Goal: Check status

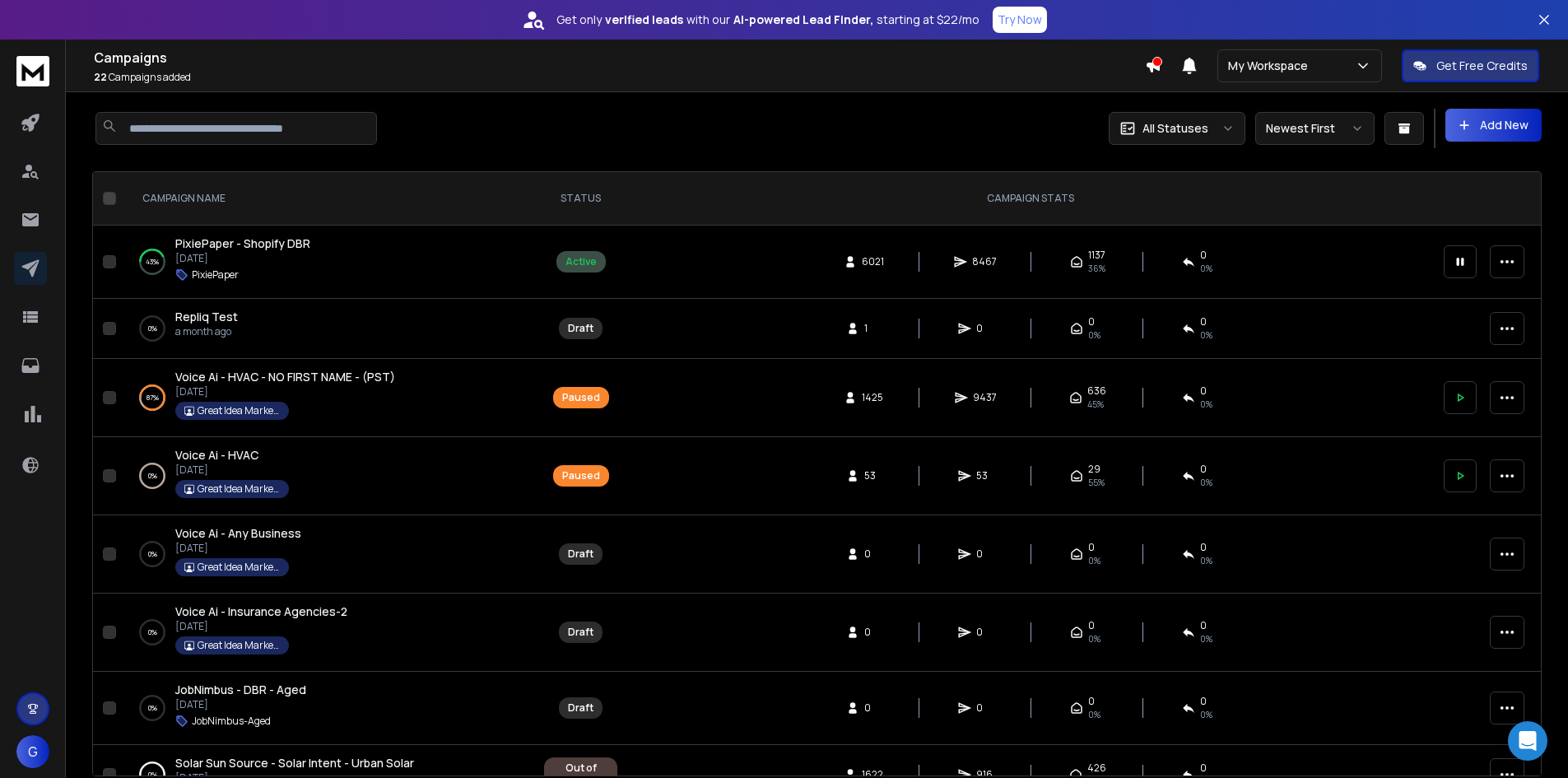
click at [396, 402] on div "87 % Voice Ai - HVAC - NO FIRST NAME - (PST) [DATE] Great Idea Marketing" at bounding box center [328, 398] width 378 height 57
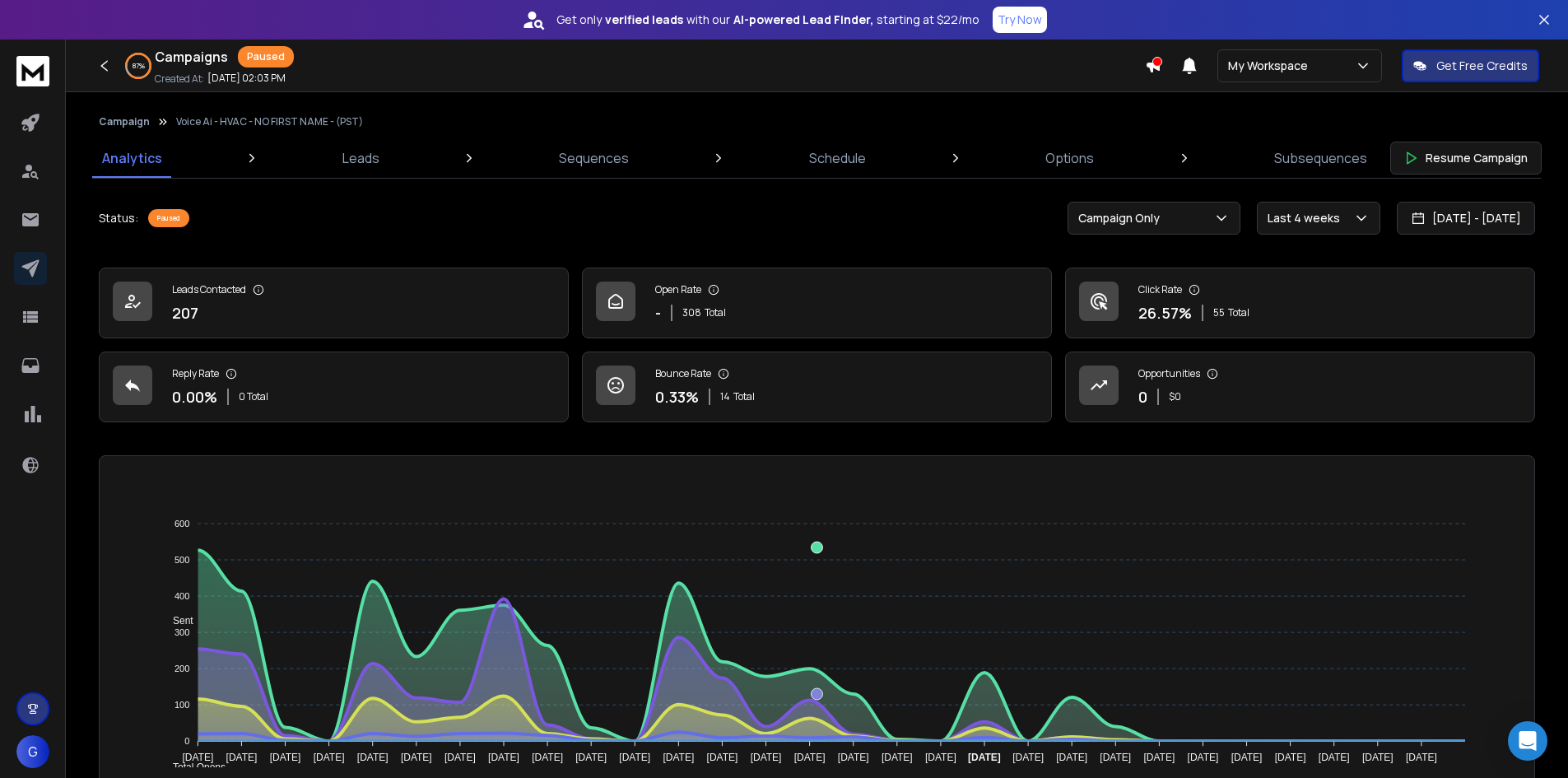
click at [127, 120] on button "Campaign" at bounding box center [124, 122] width 51 height 14
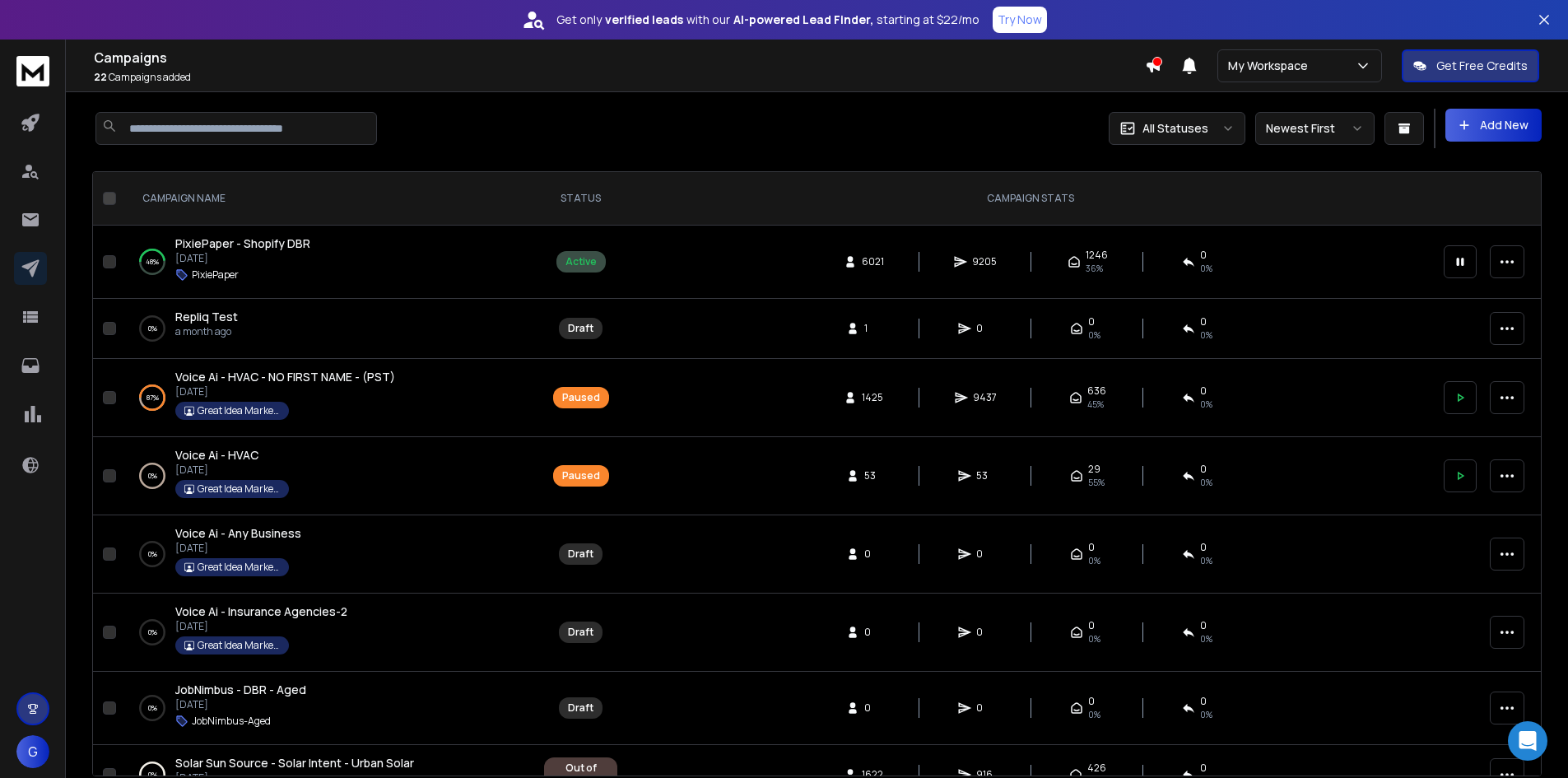
click at [220, 243] on span "PixiePaper - Shopify DBR" at bounding box center [243, 243] width 135 height 16
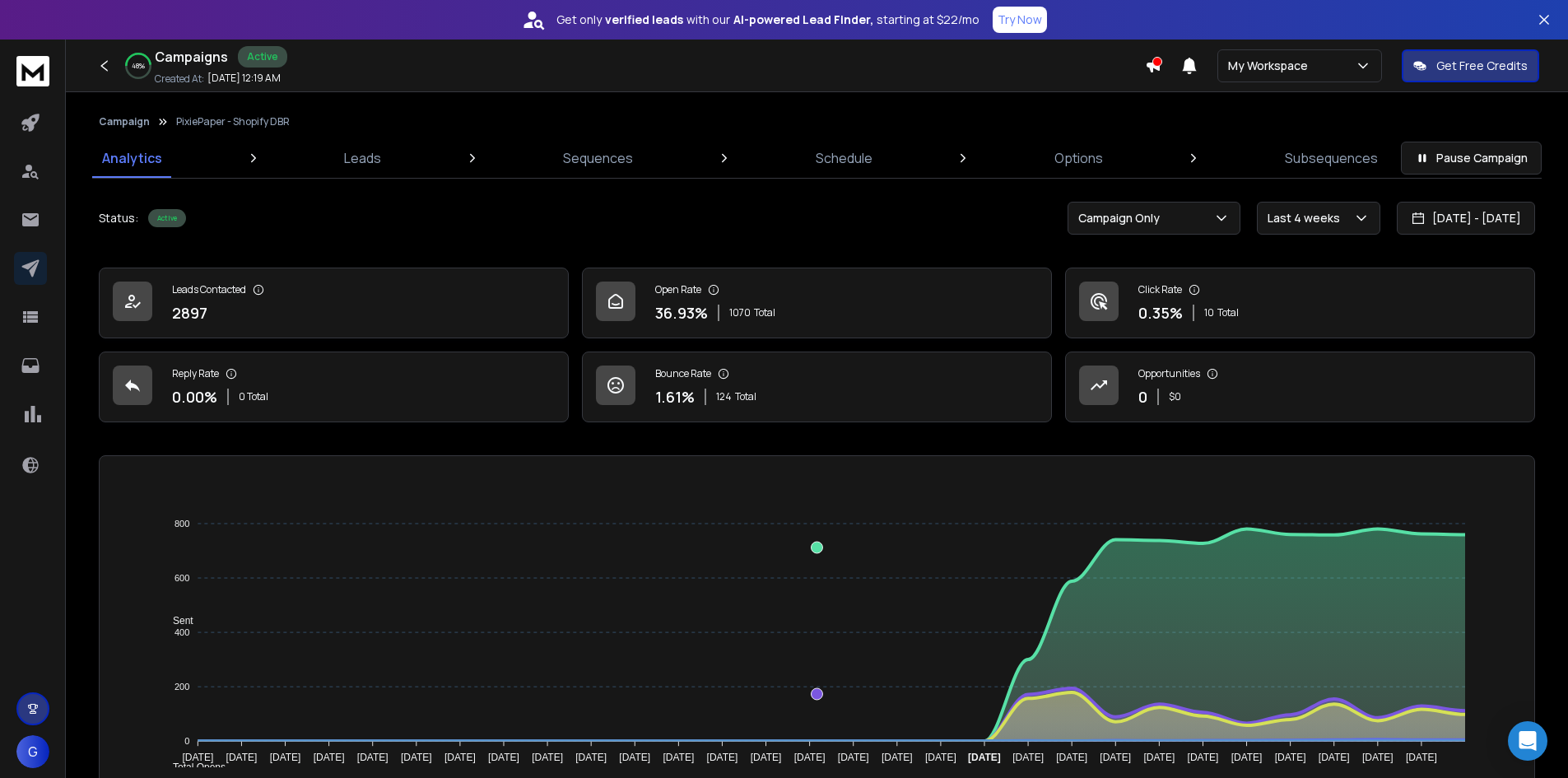
click at [193, 291] on p "Leads Contacted" at bounding box center [209, 290] width 74 height 14
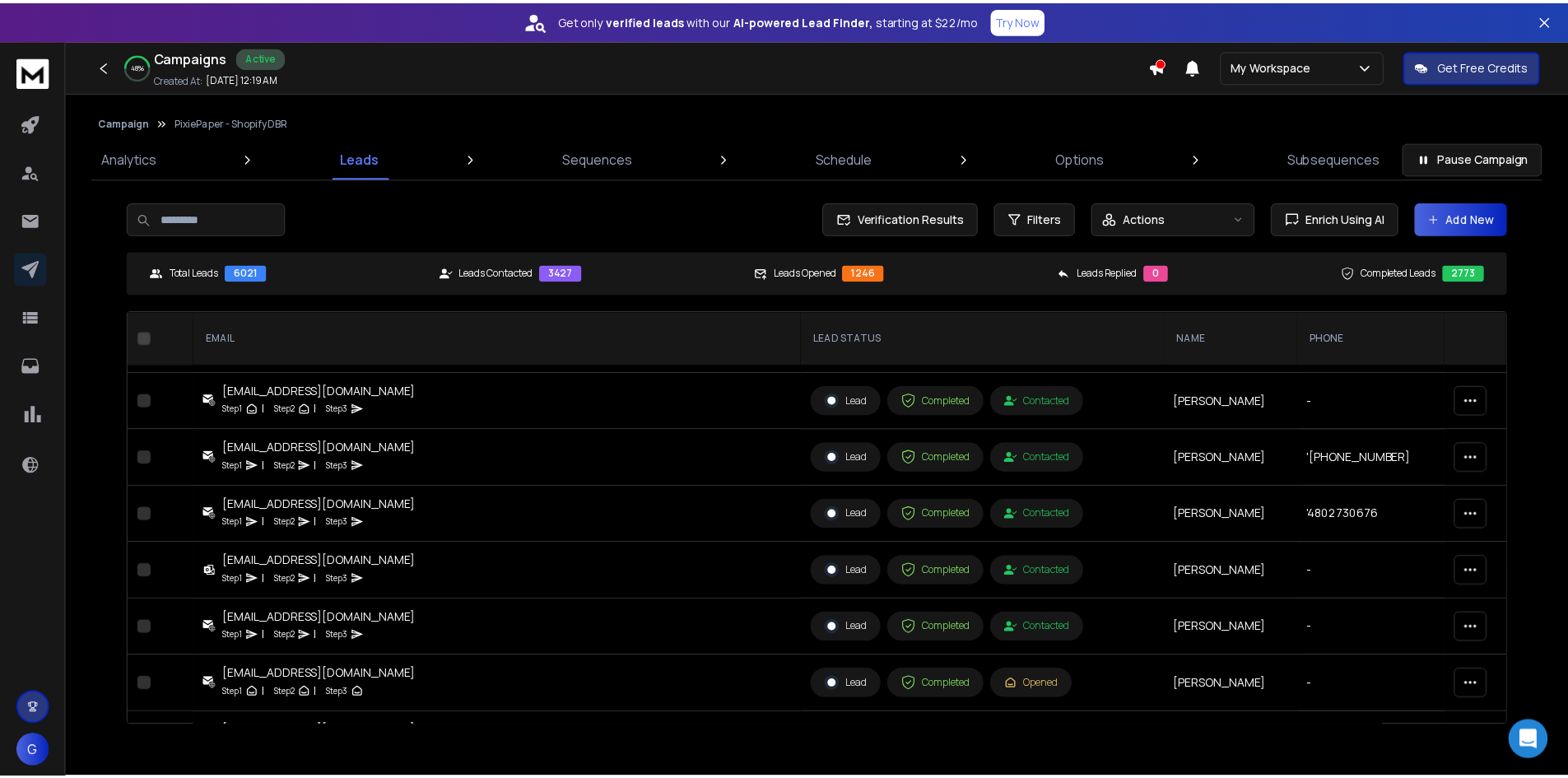
scroll to position [165, 0]
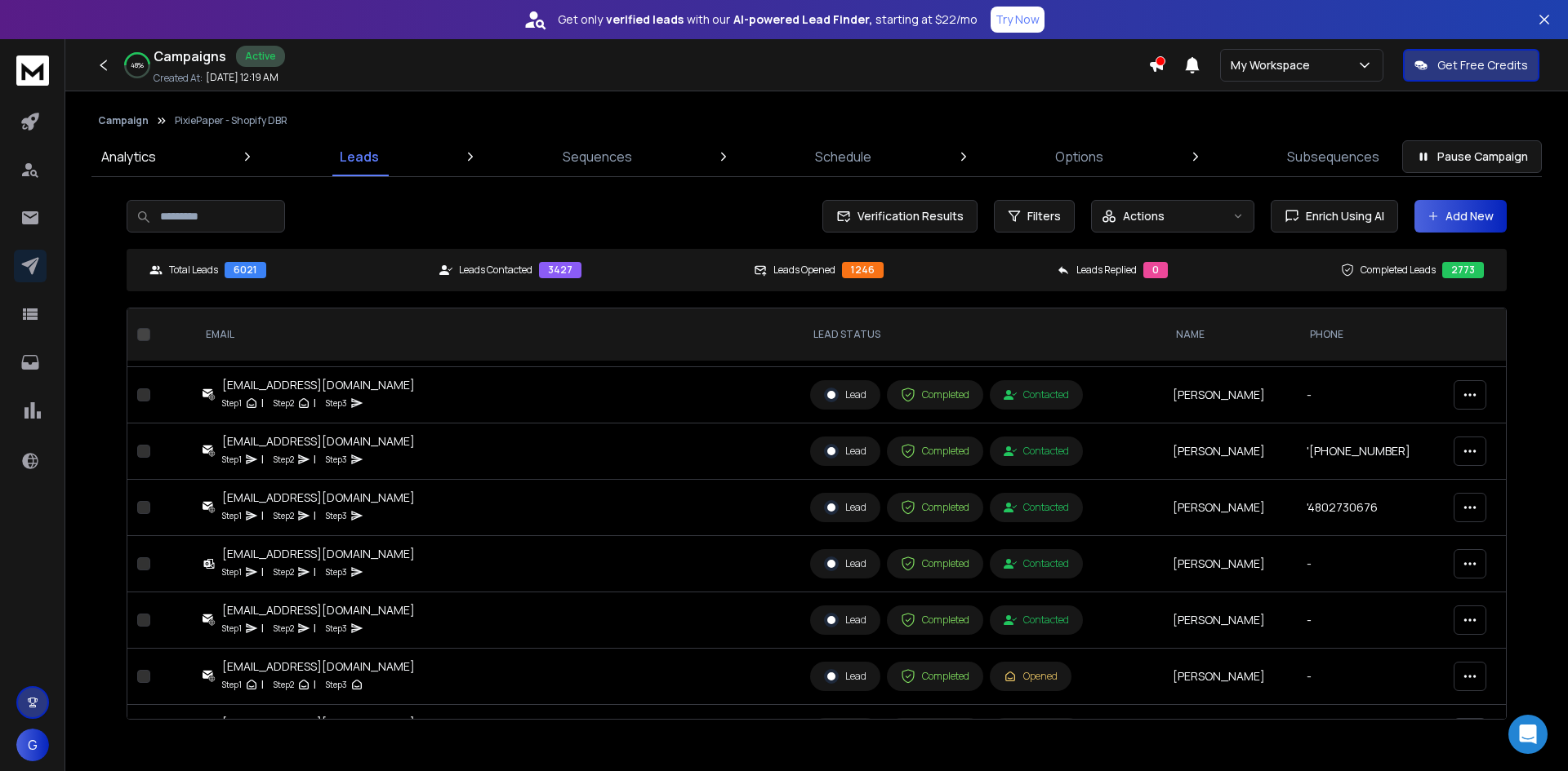
click at [136, 157] on p "Analytics" at bounding box center [128, 156] width 54 height 19
